Goal: Information Seeking & Learning: Check status

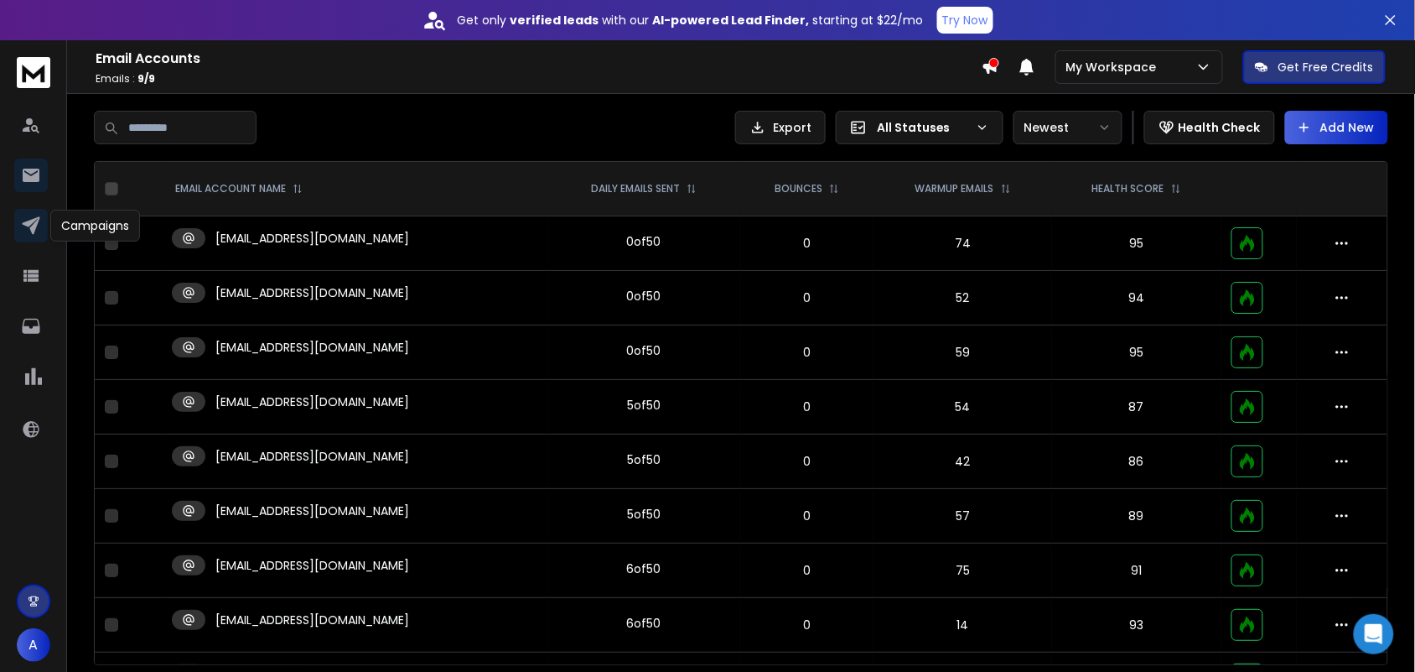
click at [43, 215] on link at bounding box center [31, 226] width 34 height 34
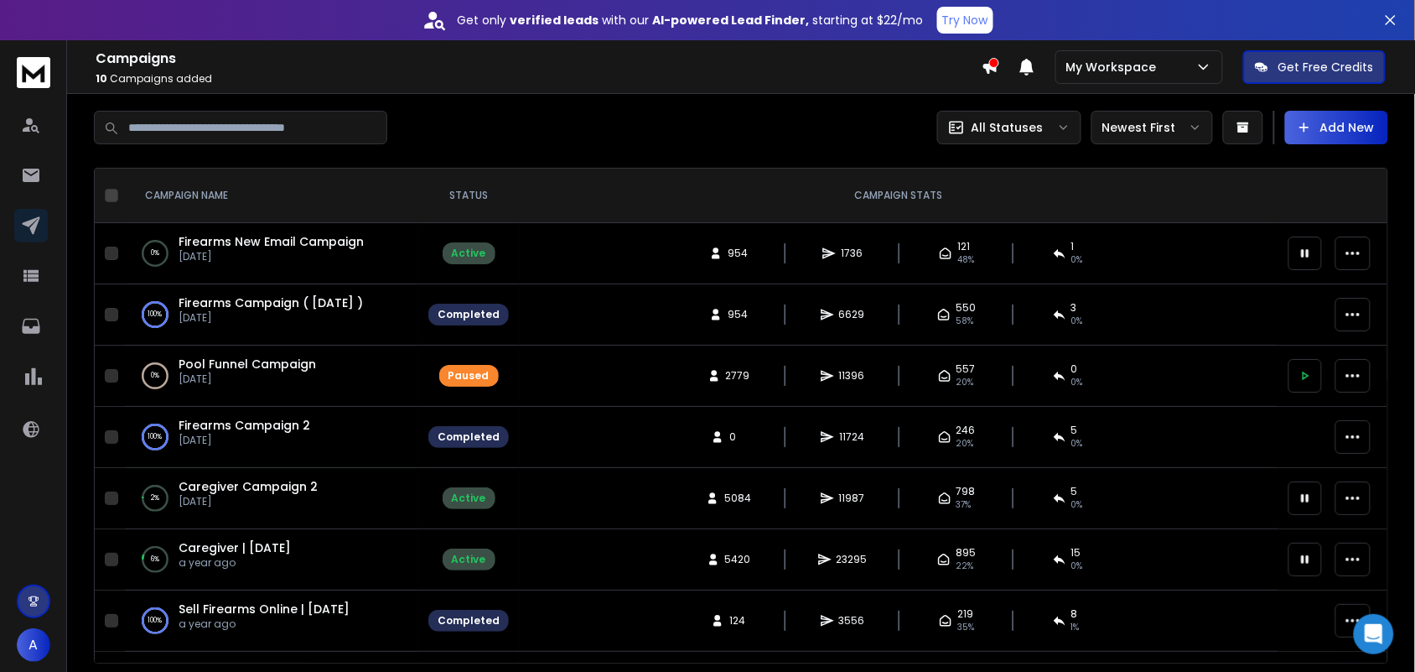
click at [201, 233] on span "Firearms New Email Campaign" at bounding box center [271, 241] width 185 height 17
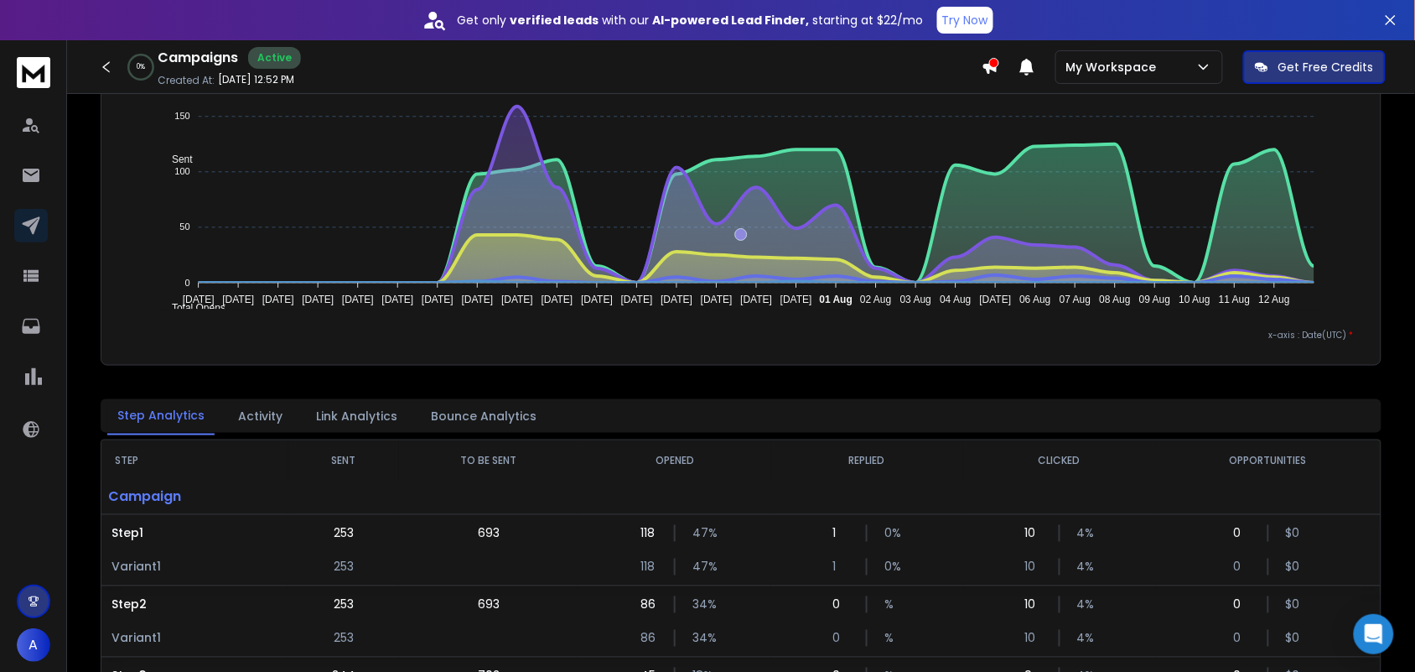
scroll to position [467, 0]
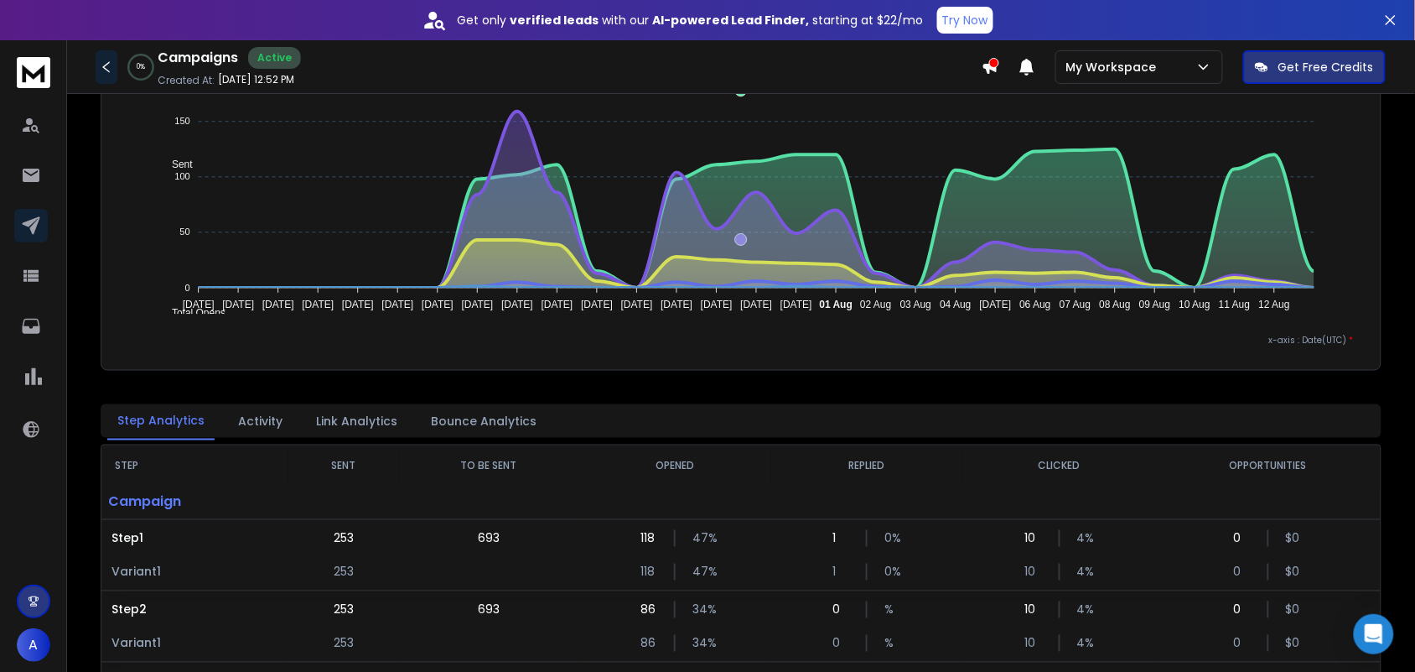
click at [105, 74] on button at bounding box center [107, 67] width 22 height 34
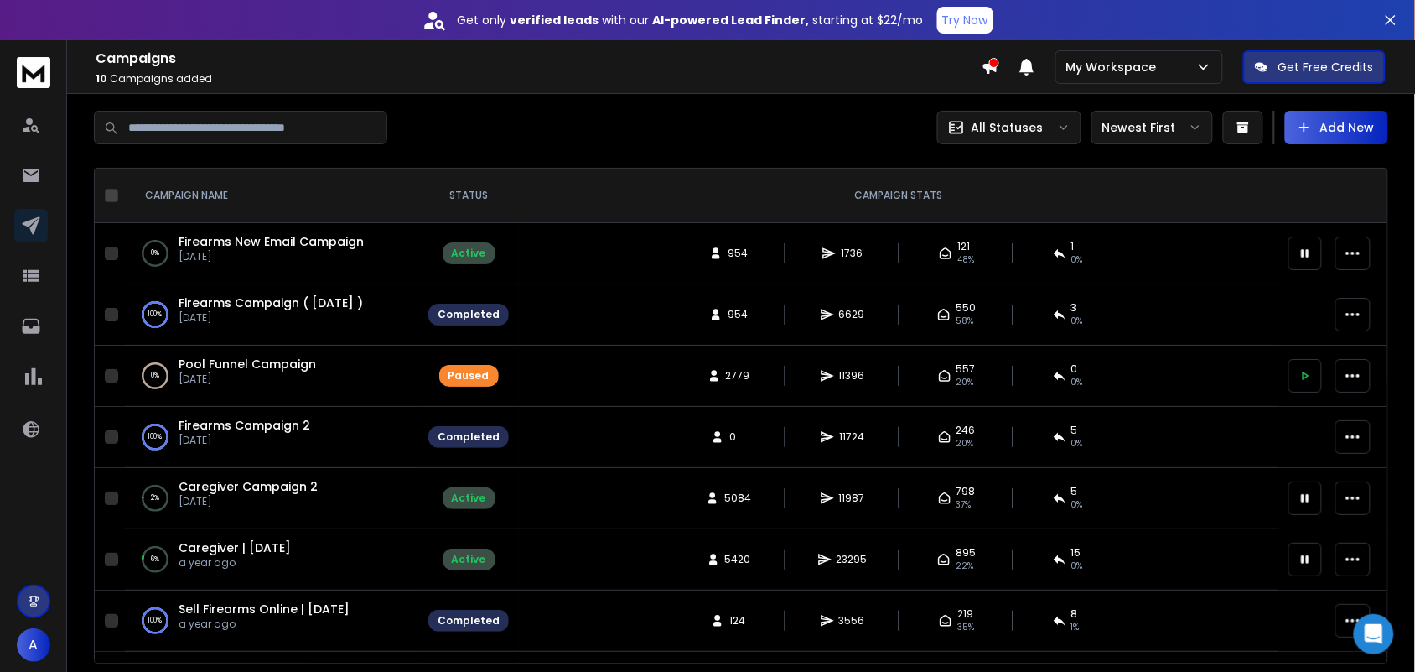
click at [262, 480] on span "Caregiver Campaign 2" at bounding box center [248, 486] width 139 height 17
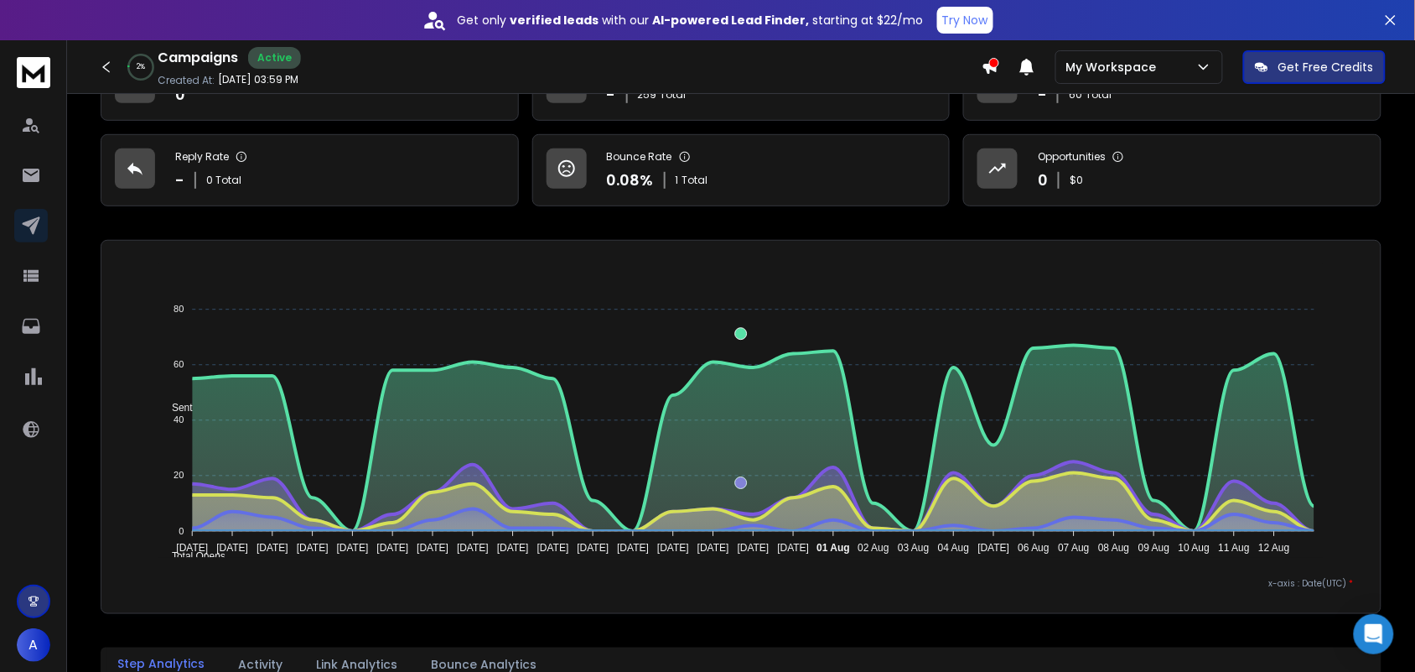
scroll to position [231, 0]
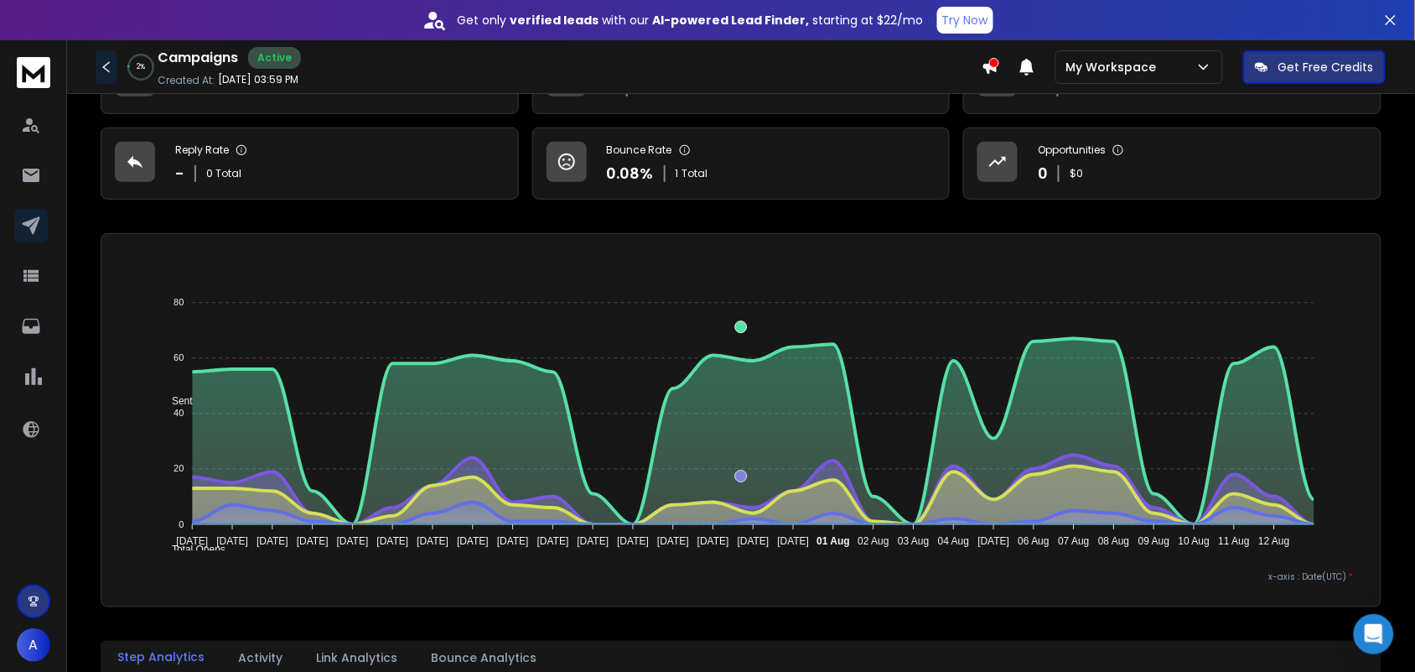
click at [105, 72] on icon at bounding box center [106, 67] width 15 height 15
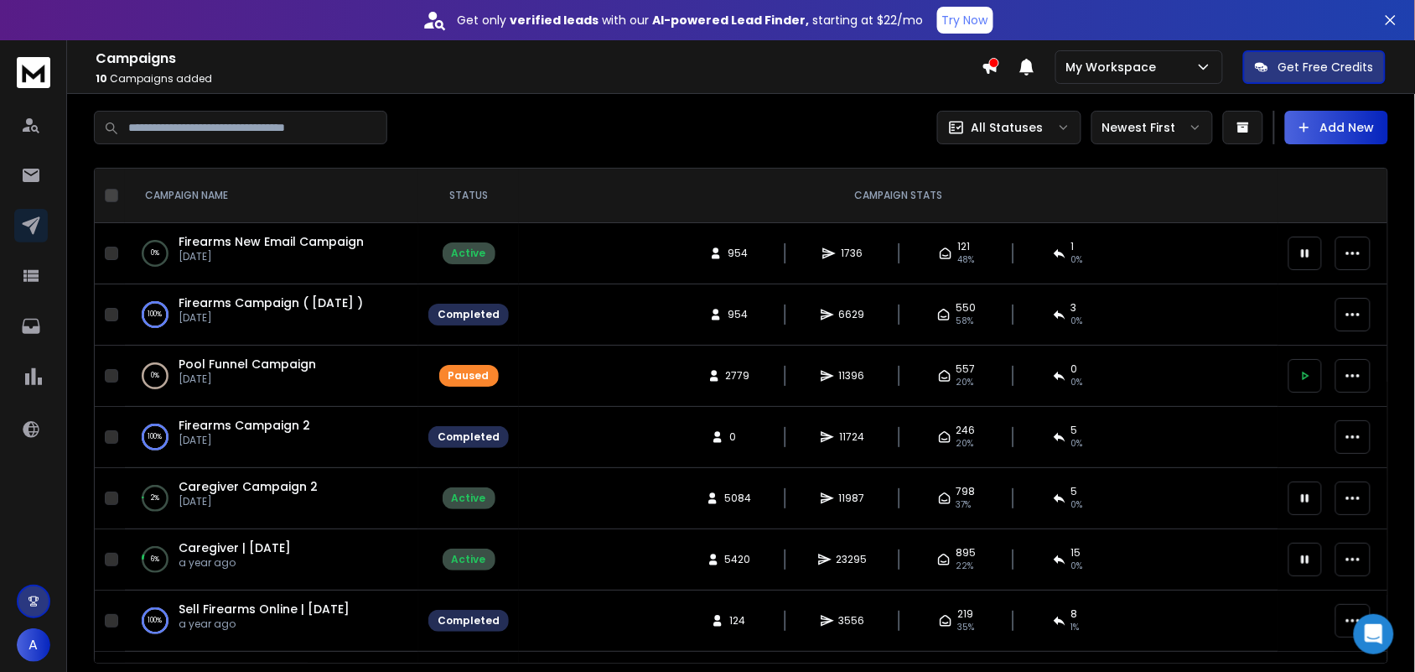
click at [278, 539] on span "Caregiver | [DATE]" at bounding box center [235, 547] width 112 height 17
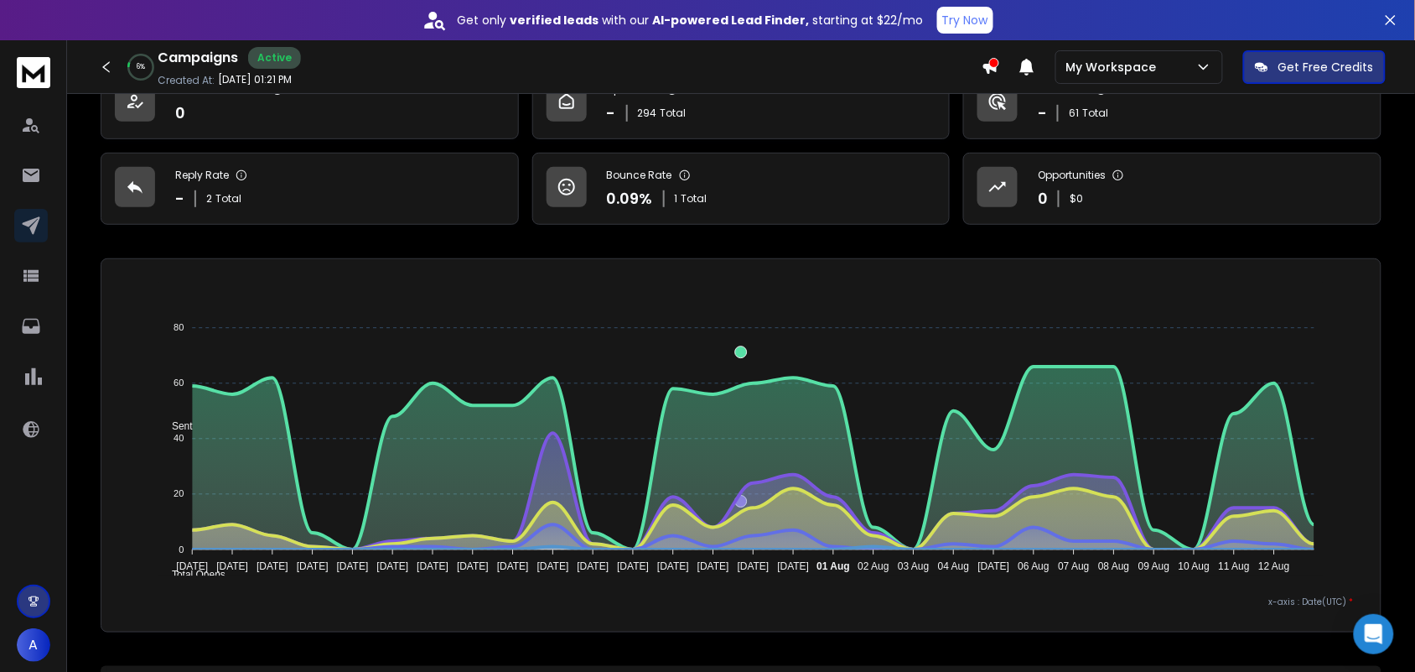
scroll to position [211, 0]
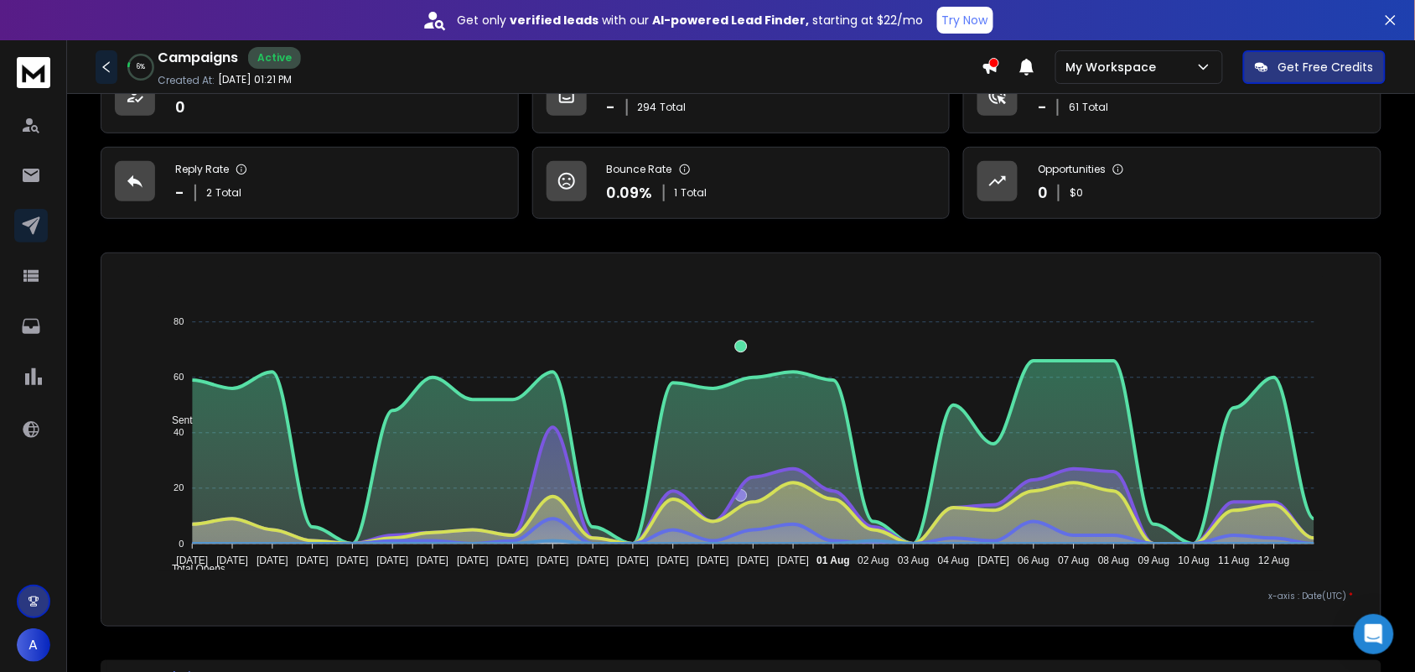
click at [96, 68] on button at bounding box center [107, 67] width 22 height 34
